Goal: Find contact information: Find contact information

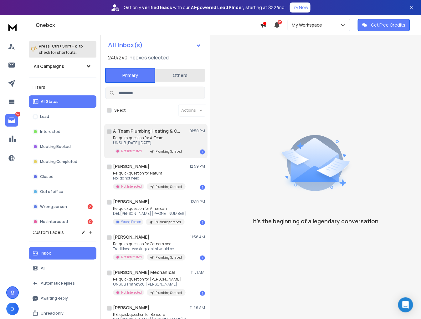
click at [155, 130] on h1 "A-Team Plumbing Heating & Cooling" at bounding box center [147, 131] width 69 height 6
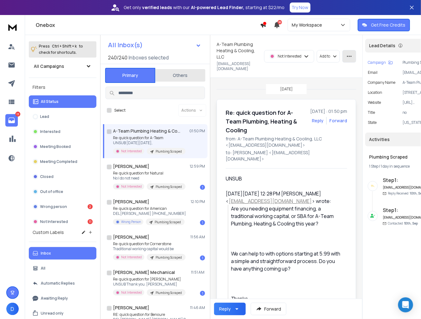
click at [356, 50] on button "button" at bounding box center [349, 56] width 14 height 13
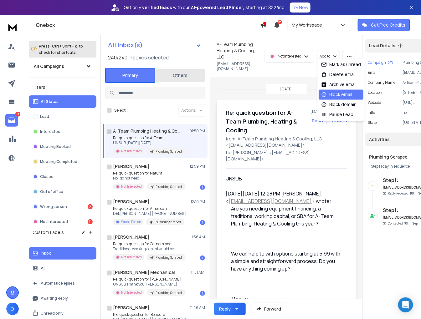
click at [346, 93] on div "Block email" at bounding box center [336, 95] width 31 height 6
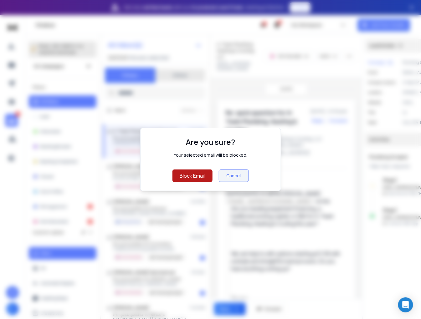
click at [195, 180] on button "Block Email" at bounding box center [192, 175] width 40 height 13
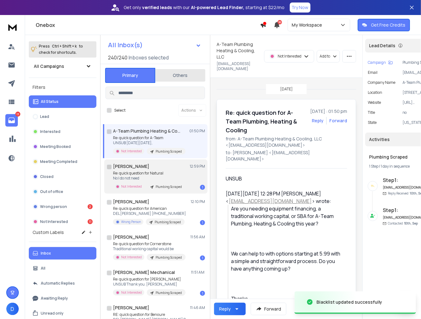
click at [165, 177] on p "No I do not need" at bounding box center [149, 178] width 73 height 5
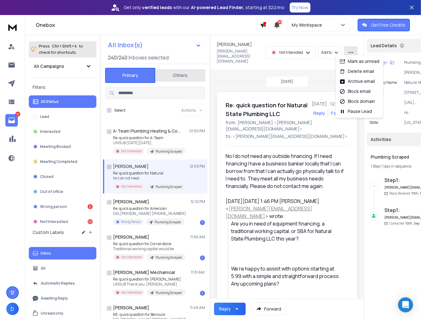
click at [353, 50] on icon "button" at bounding box center [351, 53] width 6 height 6
click at [353, 91] on div "Block email" at bounding box center [354, 91] width 31 height 6
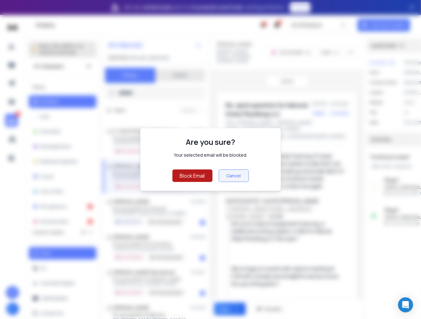
click at [202, 179] on button "Block Email" at bounding box center [192, 175] width 40 height 13
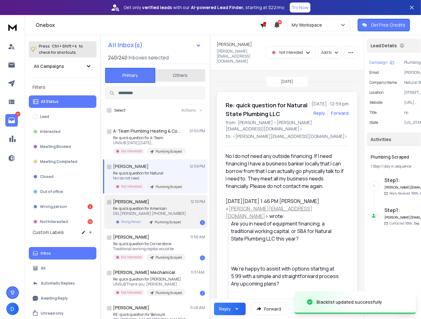
click at [159, 207] on p "Re: quick question for American" at bounding box center [149, 208] width 73 height 5
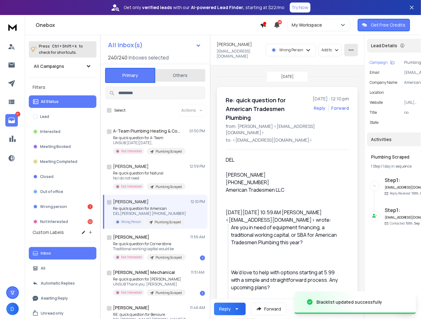
click at [358, 51] on button "button" at bounding box center [351, 50] width 14 height 13
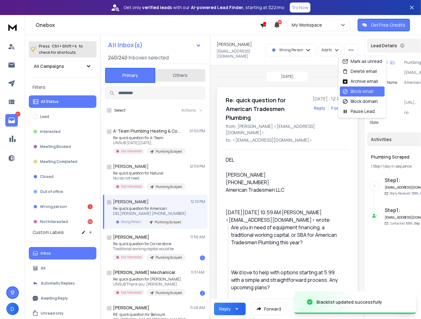
click at [360, 91] on div "Block email" at bounding box center [357, 91] width 31 height 6
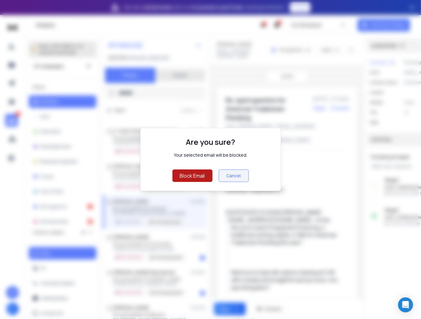
click at [196, 175] on button "Block Email" at bounding box center [192, 175] width 40 height 13
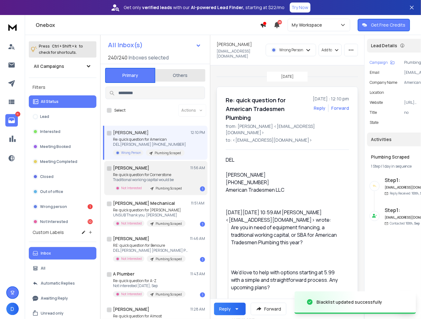
scroll to position [69, 0]
click at [164, 176] on p "Re: quick question for Cornerstone" at bounding box center [149, 174] width 73 height 5
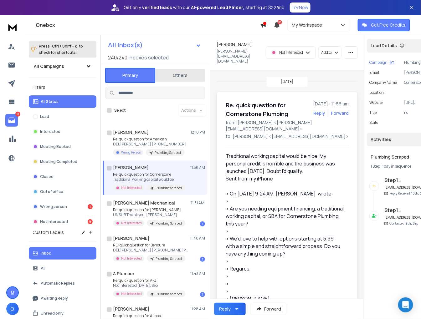
scroll to position [104, 0]
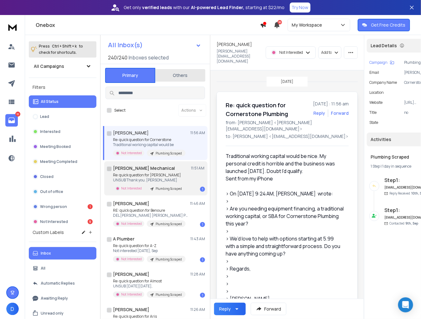
click at [171, 171] on div "[PERSON_NAME] Mechanical 11:51 AM" at bounding box center [159, 168] width 92 height 6
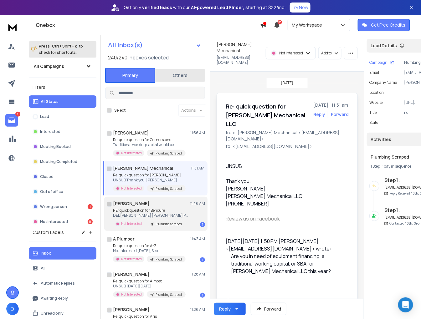
drag, startPoint x: 164, startPoint y: 207, endPoint x: 167, endPoint y: 207, distance: 3.4
click at [164, 207] on div "[PERSON_NAME] 11:46 AM RE: quick question for Benoure DEL [PERSON_NAME] [PERSON…" at bounding box center [159, 213] width 92 height 27
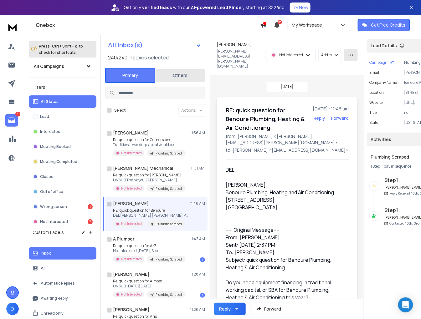
click at [353, 52] on icon "button" at bounding box center [351, 55] width 6 height 6
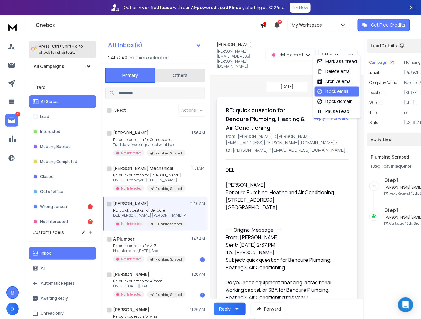
click at [334, 91] on div "Block email" at bounding box center [332, 91] width 31 height 6
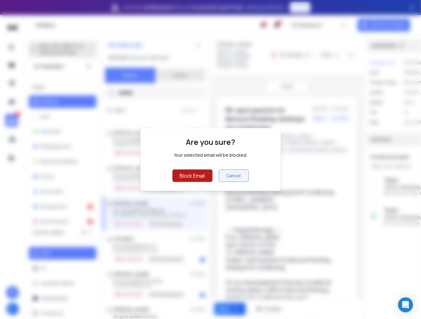
click at [196, 172] on button "Block Email" at bounding box center [192, 175] width 40 height 13
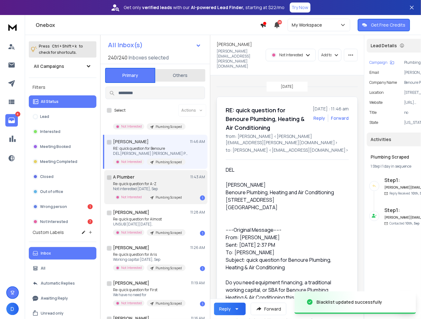
scroll to position [174, 0]
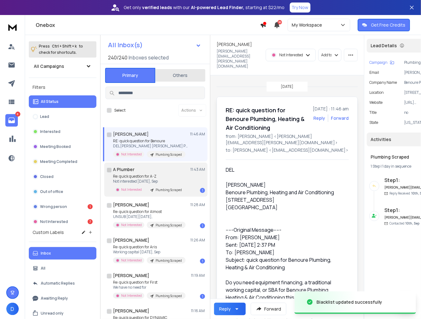
click at [157, 179] on p "Not interested [DATE], Sep" at bounding box center [149, 181] width 73 height 5
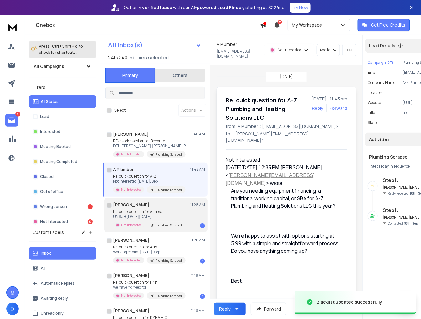
click at [171, 207] on div "[PERSON_NAME] 11:28 AM" at bounding box center [159, 205] width 92 height 6
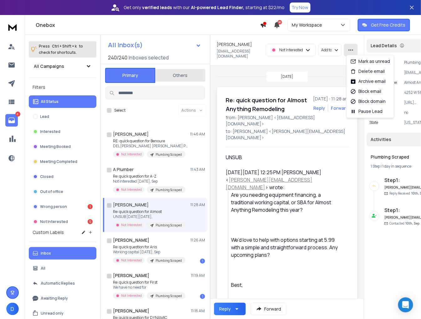
click at [357, 46] on button "button" at bounding box center [351, 50] width 14 height 13
click at [365, 93] on div "Block email" at bounding box center [365, 91] width 31 height 6
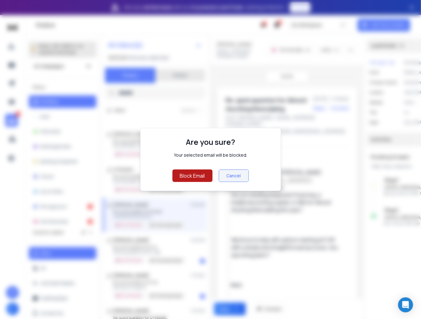
click at [196, 174] on button "Block Email" at bounding box center [192, 175] width 40 height 13
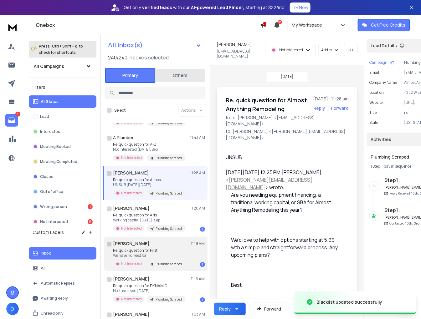
scroll to position [243, 0]
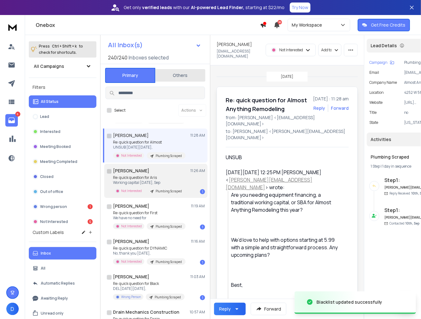
click at [139, 179] on p "Re: quick question for Aris" at bounding box center [149, 177] width 73 height 5
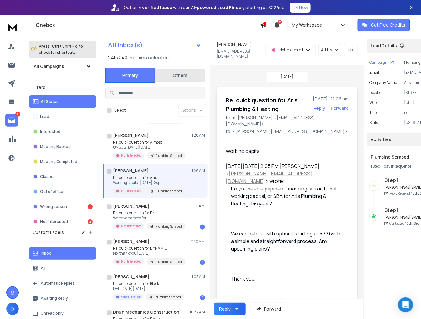
drag, startPoint x: 266, startPoint y: 113, endPoint x: 338, endPoint y: 114, distance: 72.6
click at [338, 114] on p "from: [PERSON_NAME] <[EMAIL_ADDRESS][DOMAIN_NAME]>" at bounding box center [286, 120] width 123 height 13
copy p "[EMAIL_ADDRESS][DOMAIN_NAME]"
